Goal: Navigation & Orientation: Find specific page/section

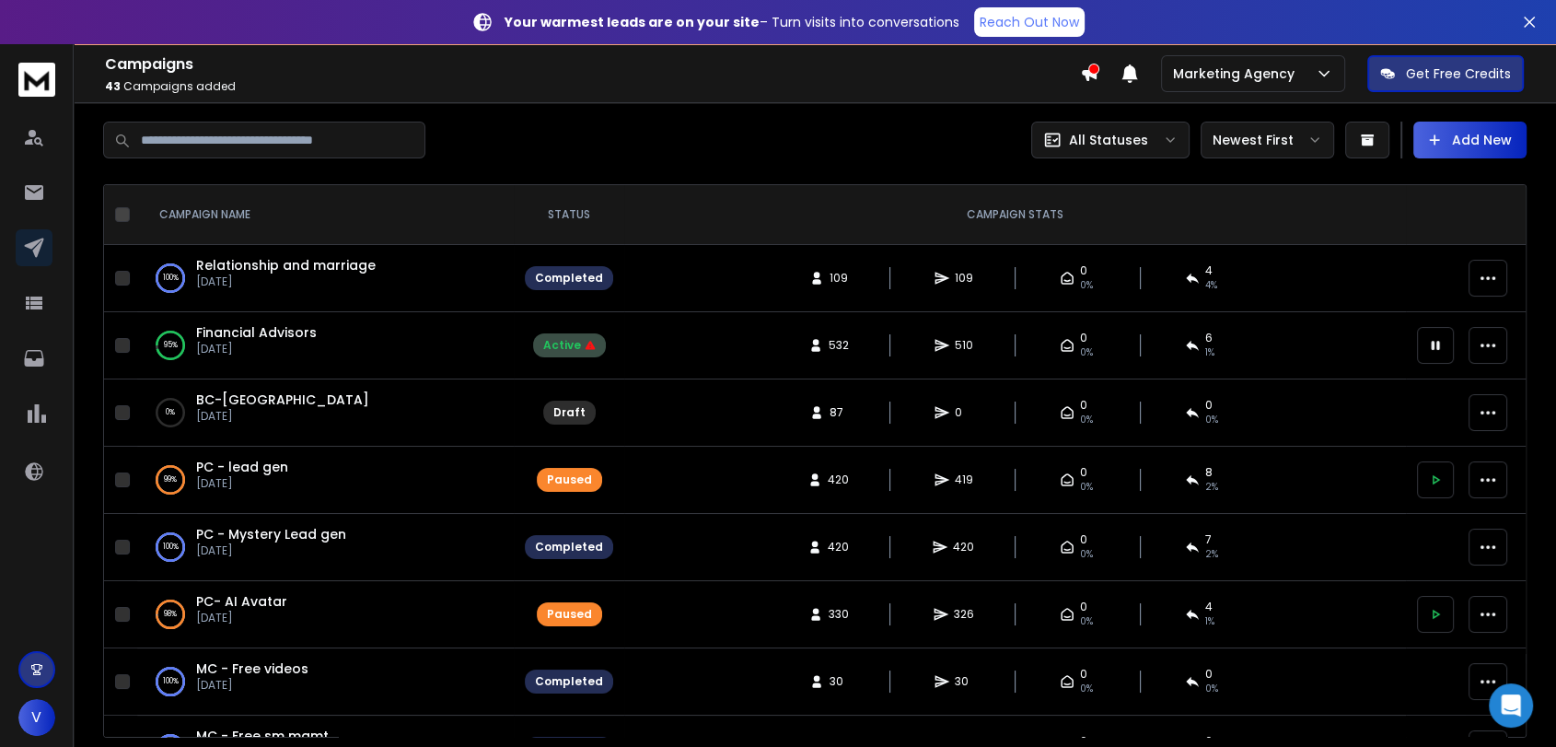
click at [476, 129] on div at bounding box center [459, 140] width 712 height 37
click at [498, 135] on div at bounding box center [459, 140] width 712 height 37
click at [462, 148] on div at bounding box center [459, 140] width 712 height 37
click at [474, 152] on div at bounding box center [459, 140] width 712 height 37
click at [705, 122] on div at bounding box center [459, 140] width 712 height 37
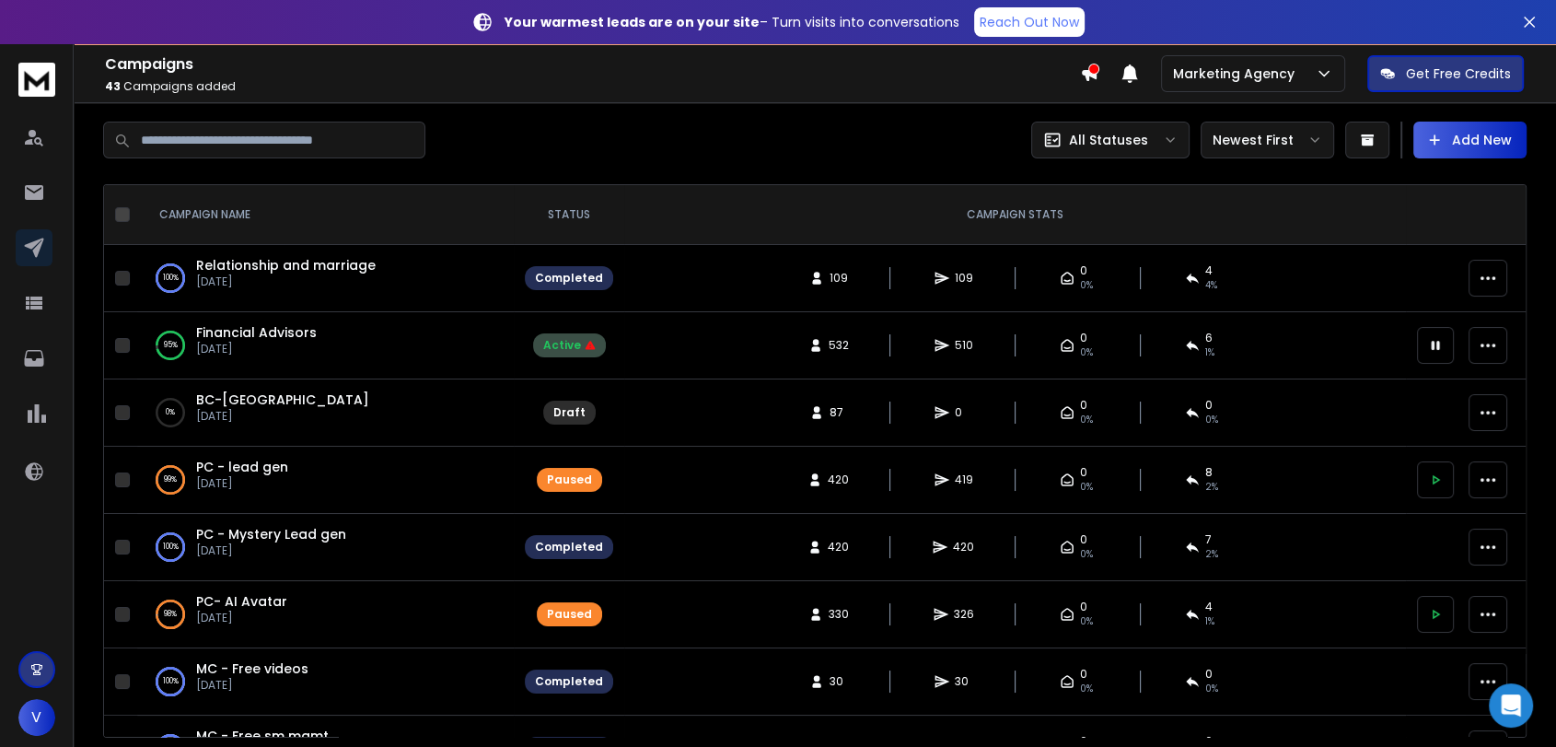
click at [740, 133] on div at bounding box center [459, 140] width 712 height 37
click at [650, 122] on div at bounding box center [459, 140] width 712 height 37
click at [602, 134] on div at bounding box center [459, 140] width 712 height 37
click at [728, 143] on div at bounding box center [459, 140] width 712 height 37
click at [726, 127] on div at bounding box center [459, 140] width 712 height 37
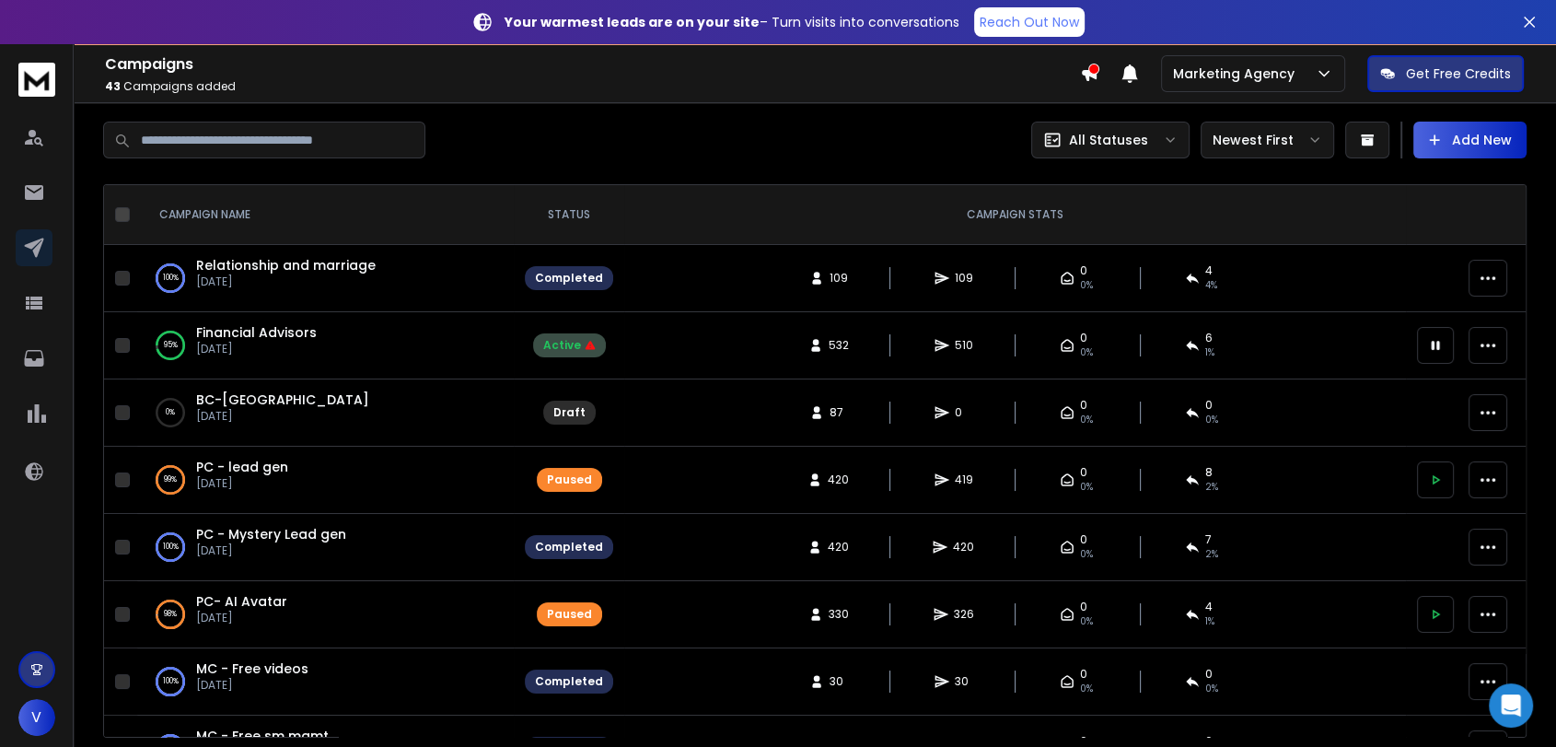
click at [609, 156] on div at bounding box center [459, 140] width 712 height 37
drag, startPoint x: 744, startPoint y: 131, endPoint x: 728, endPoint y: 131, distance: 15.6
click at [740, 129] on div at bounding box center [459, 140] width 712 height 37
click at [708, 132] on div at bounding box center [459, 140] width 712 height 37
